Goal: Task Accomplishment & Management: Manage account settings

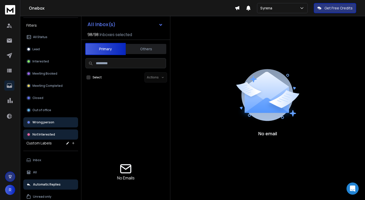
click at [54, 119] on button "Wrong person" at bounding box center [50, 122] width 55 height 10
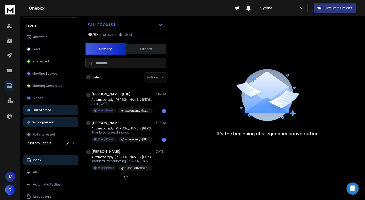
click at [52, 114] on button "Out of office" at bounding box center [50, 110] width 55 height 10
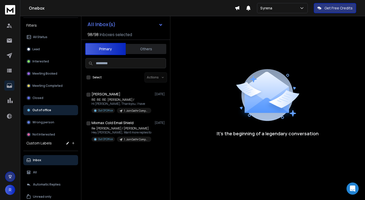
click at [48, 103] on div "All Status Lead Interested Meeting Booked Meeting Completed Closed Out of offic…" at bounding box center [50, 85] width 55 height 107
click at [47, 97] on button "Closed" at bounding box center [50, 98] width 55 height 10
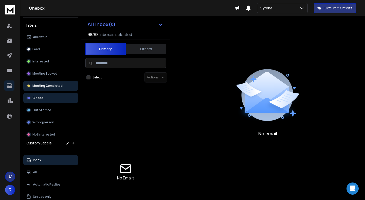
click at [47, 84] on p "Meeting Completed" at bounding box center [47, 86] width 30 height 4
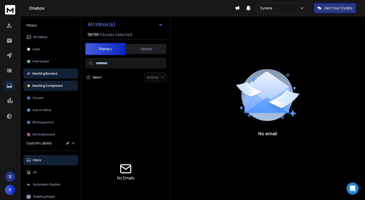
click at [47, 74] on p "Meeting Booked" at bounding box center [44, 73] width 25 height 4
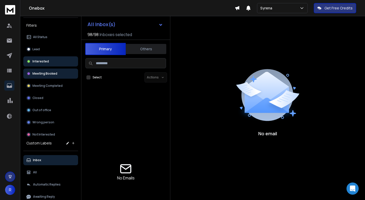
click at [48, 60] on button "Interested" at bounding box center [50, 61] width 55 height 10
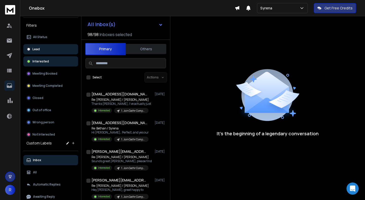
click at [45, 52] on button "Lead" at bounding box center [50, 49] width 55 height 10
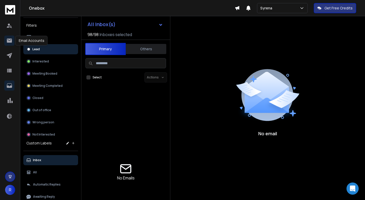
click at [7, 42] on icon at bounding box center [9, 40] width 5 height 4
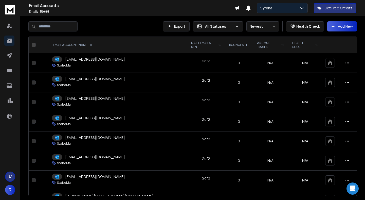
click at [275, 5] on button "Syrena" at bounding box center [282, 8] width 51 height 10
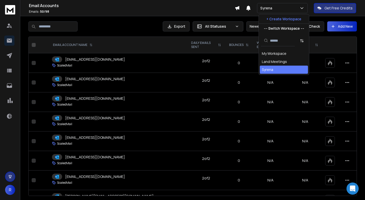
click at [268, 69] on div "Syrena" at bounding box center [267, 69] width 11 height 5
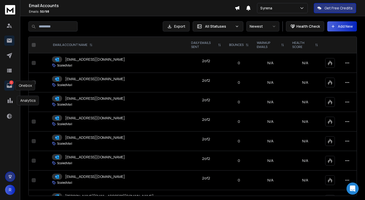
click at [7, 85] on icon at bounding box center [9, 85] width 5 height 5
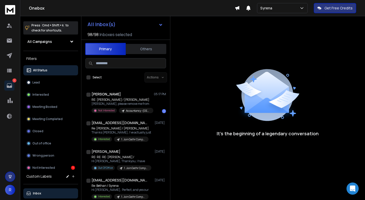
click at [50, 169] on p "Not Interested" at bounding box center [43, 167] width 23 height 4
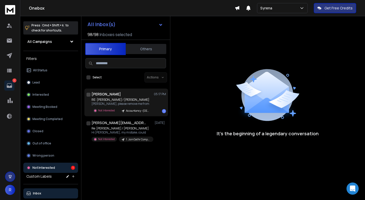
click at [141, 97] on div "John Dombrowski 05:17 PM RE: John / Syrena Aziz, please remove me from Not Inte…" at bounding box center [128, 102] width 74 height 22
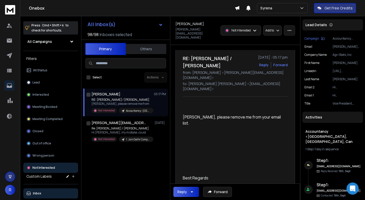
scroll to position [15, 0]
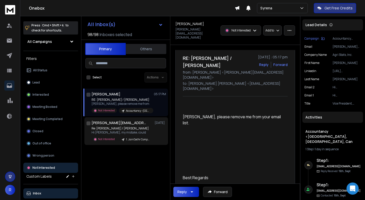
click at [132, 124] on h1 "[PERSON_NAME][EMAIL_ADDRESS][DOMAIN_NAME]" at bounding box center [119, 122] width 56 height 5
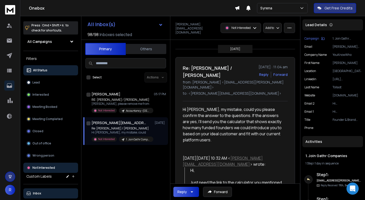
click at [38, 71] on p "All Status" at bounding box center [40, 70] width 14 height 4
